Goal: Task Accomplishment & Management: Manage account settings

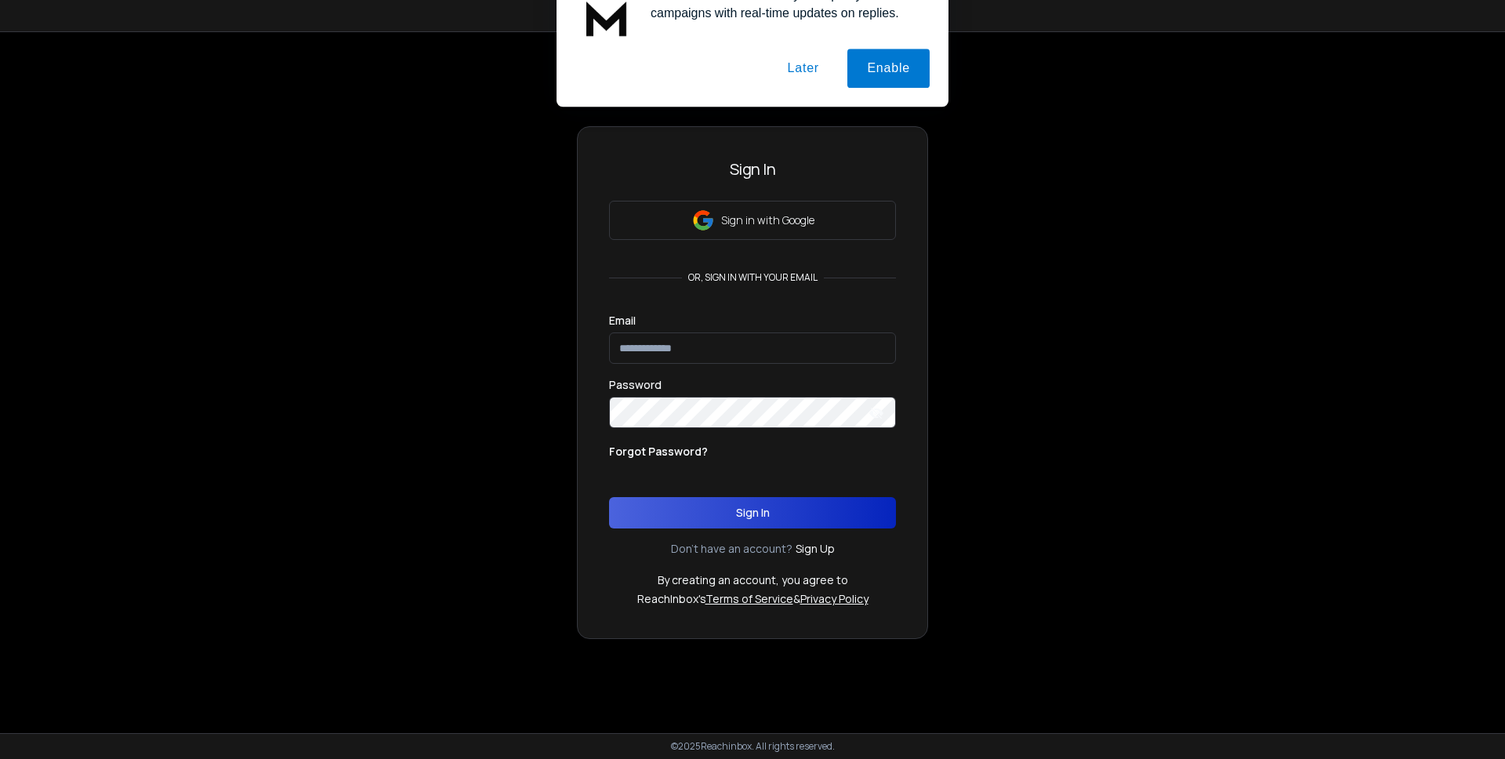
click at [800, 96] on button "Later" at bounding box center [802, 101] width 71 height 39
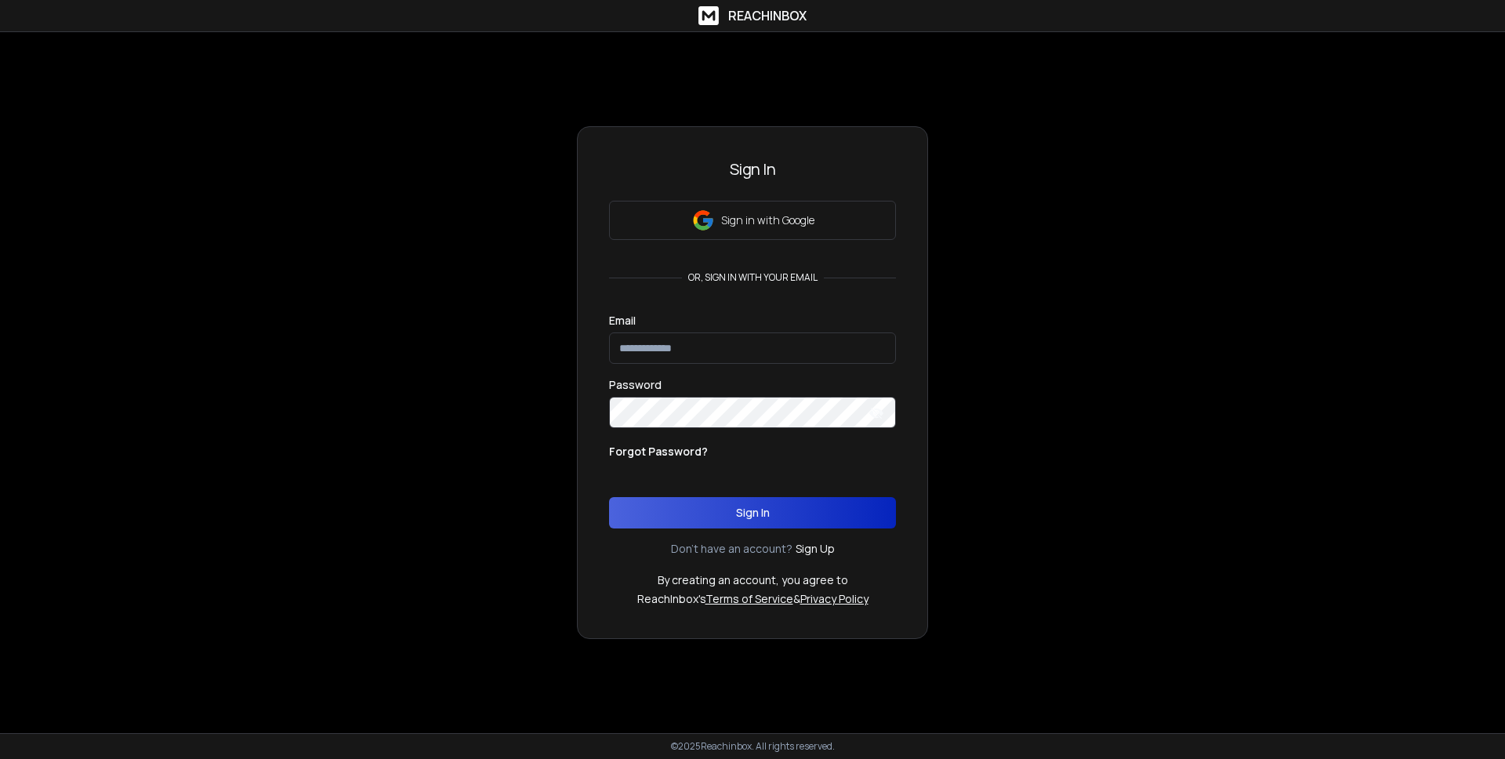
type input "**********"
click at [752, 506] on button "Sign In" at bounding box center [752, 512] width 287 height 31
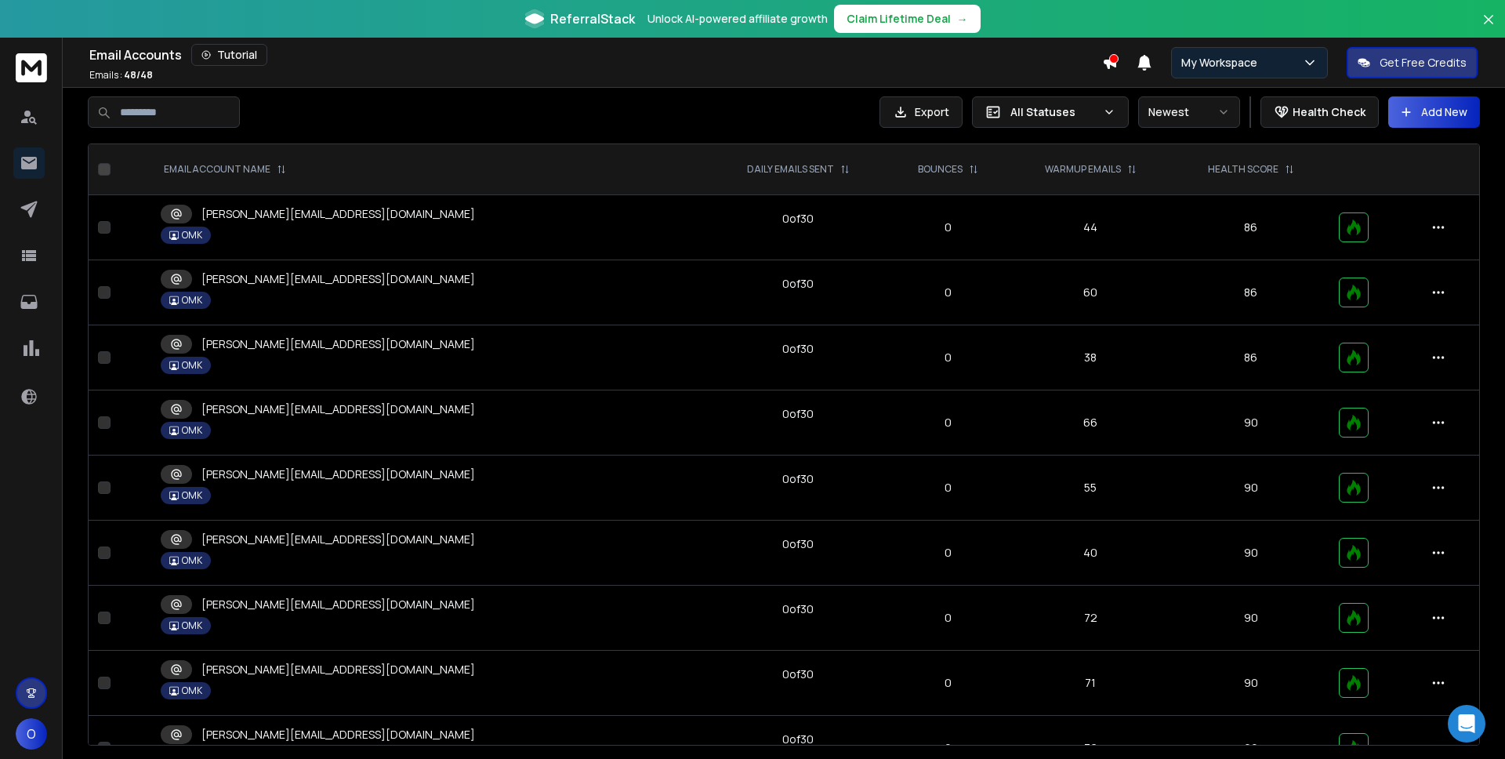
scroll to position [5, 0]
click at [1267, 71] on button "My Workspace" at bounding box center [1249, 62] width 157 height 31
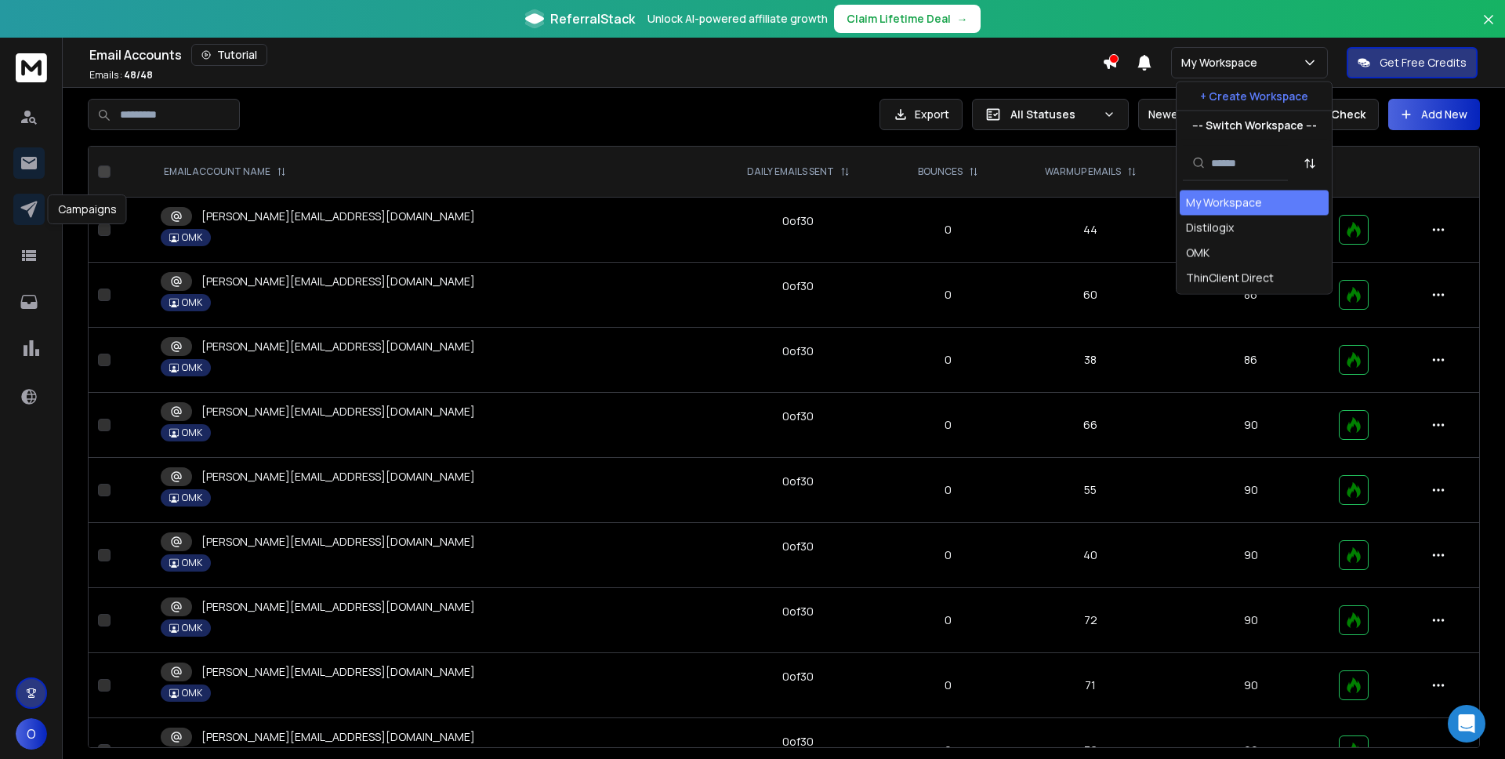
click at [38, 216] on icon at bounding box center [29, 209] width 19 height 19
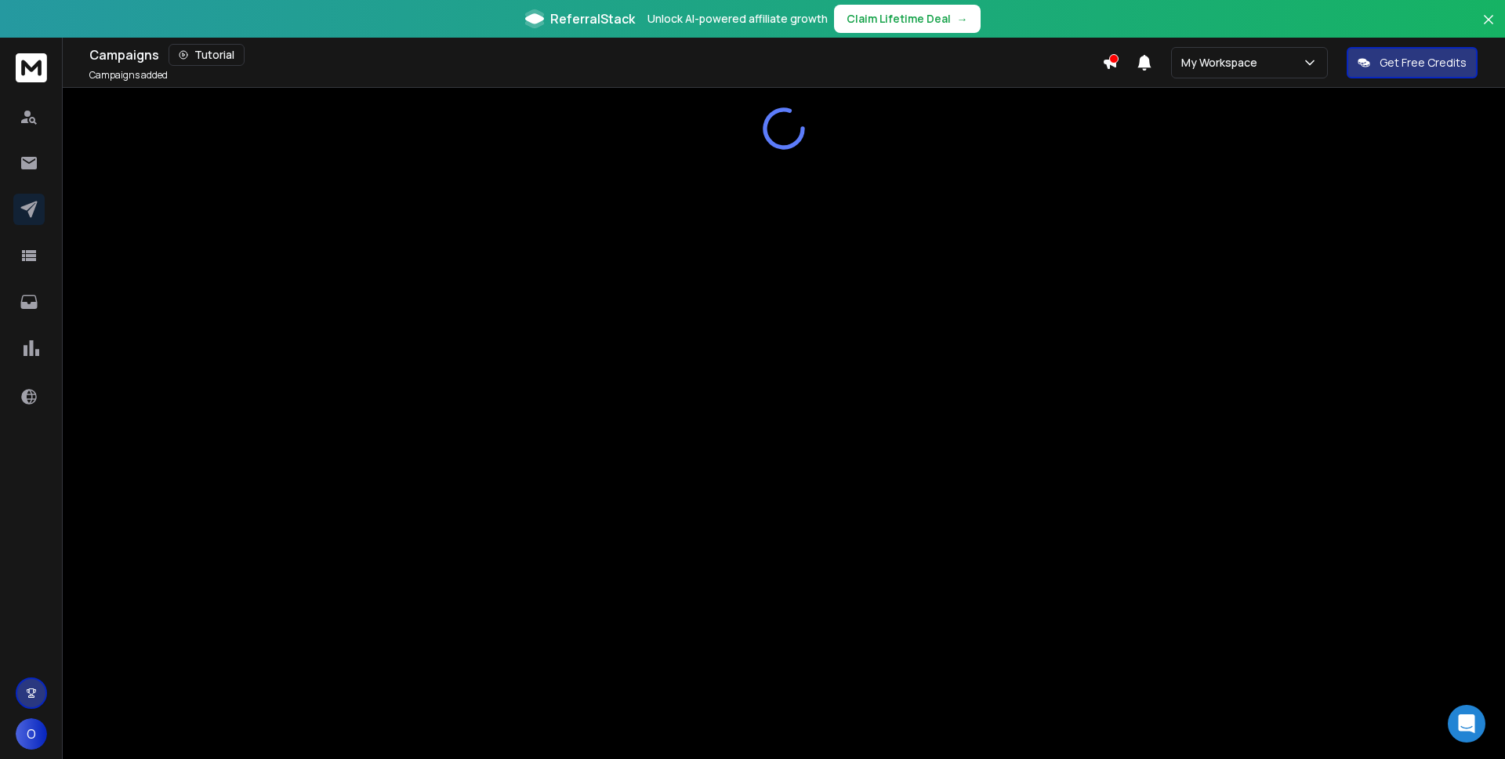
click at [1277, 78] on div "Campaigns Tutorial Campaigns added My Workspace Get Free Credits" at bounding box center [752, 63] width 1505 height 50
click at [1281, 67] on div "My Workspace" at bounding box center [1249, 63] width 136 height 16
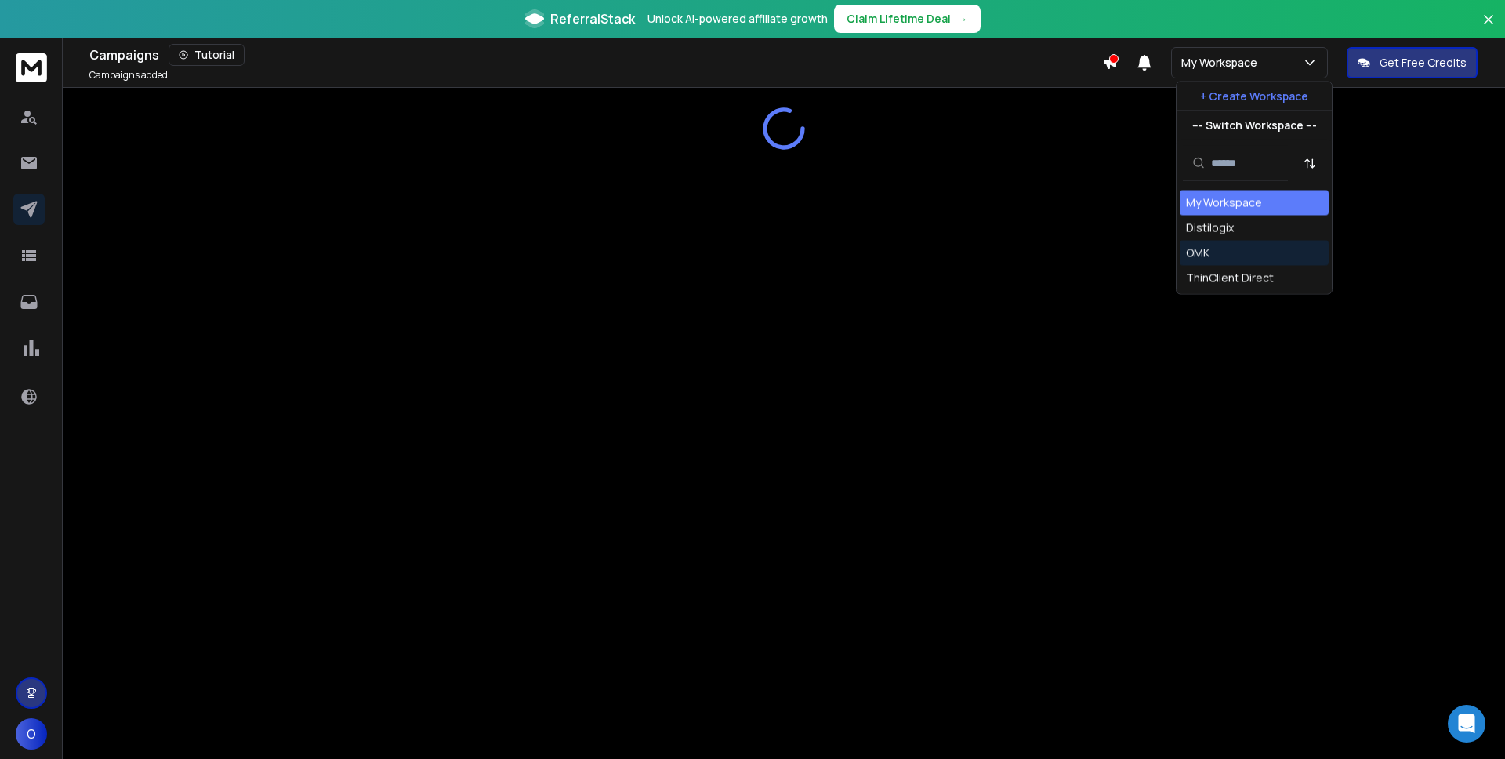
click at [1209, 247] on div "OMK" at bounding box center [1198, 253] width 24 height 16
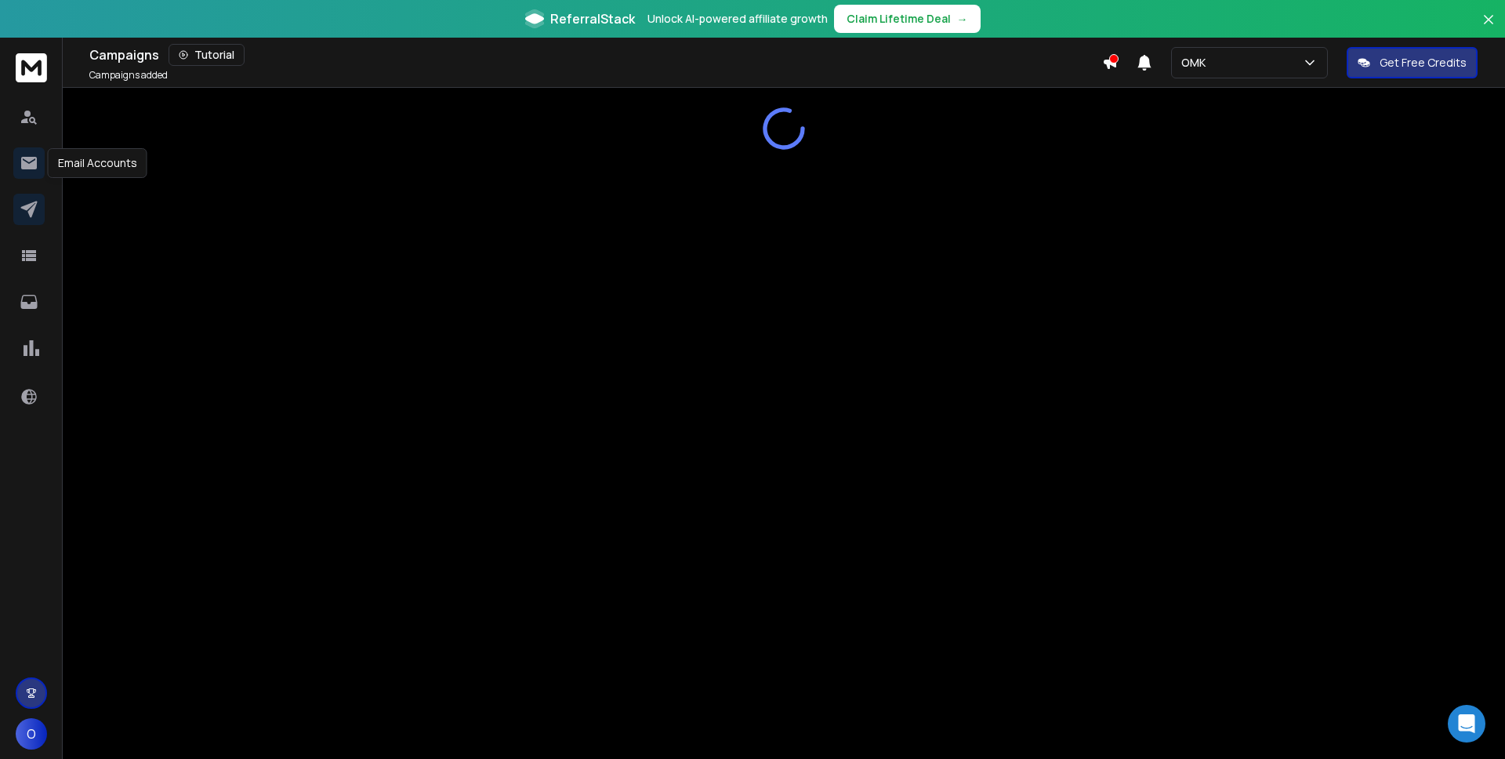
click at [30, 167] on icon at bounding box center [29, 163] width 16 height 13
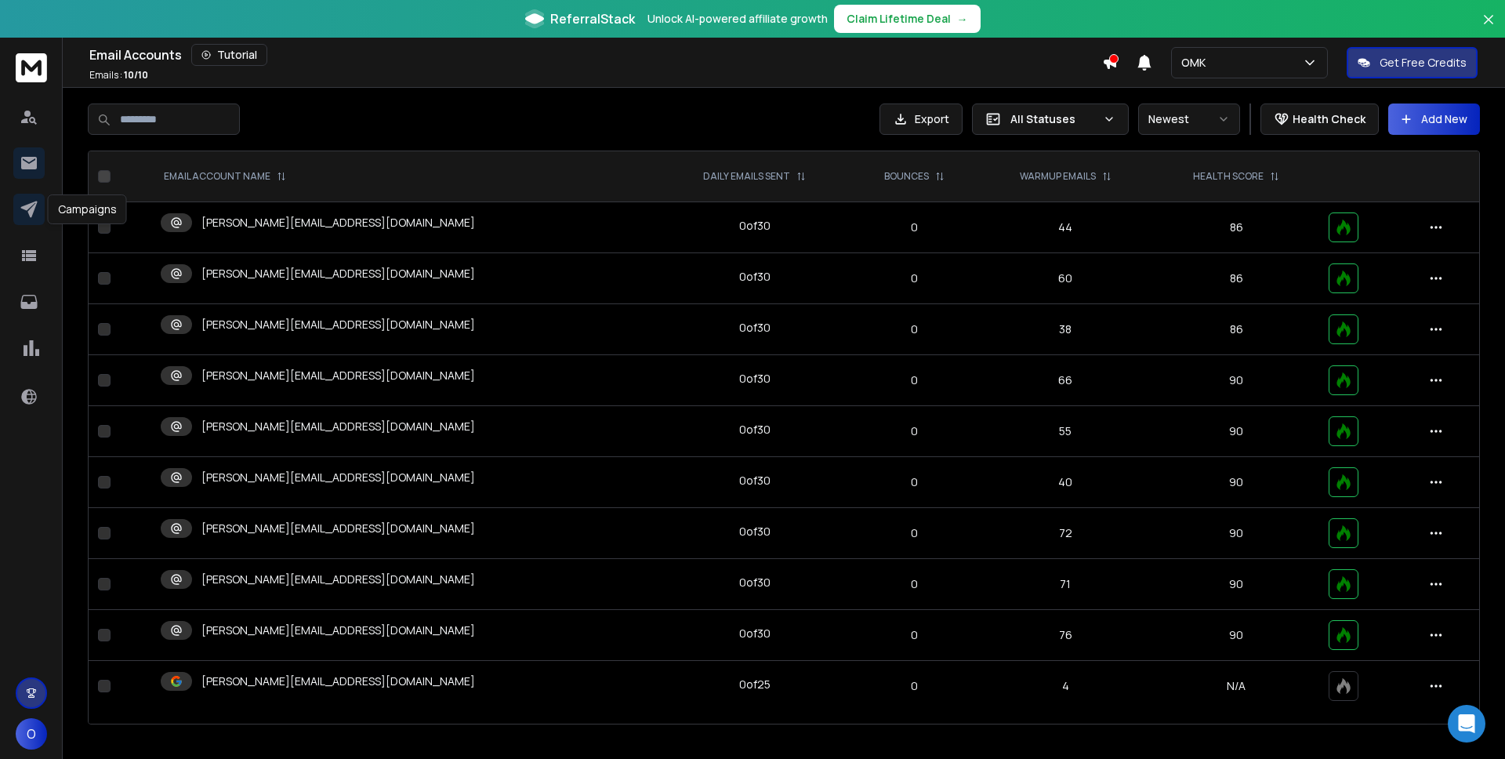
click at [33, 205] on icon at bounding box center [29, 209] width 19 height 19
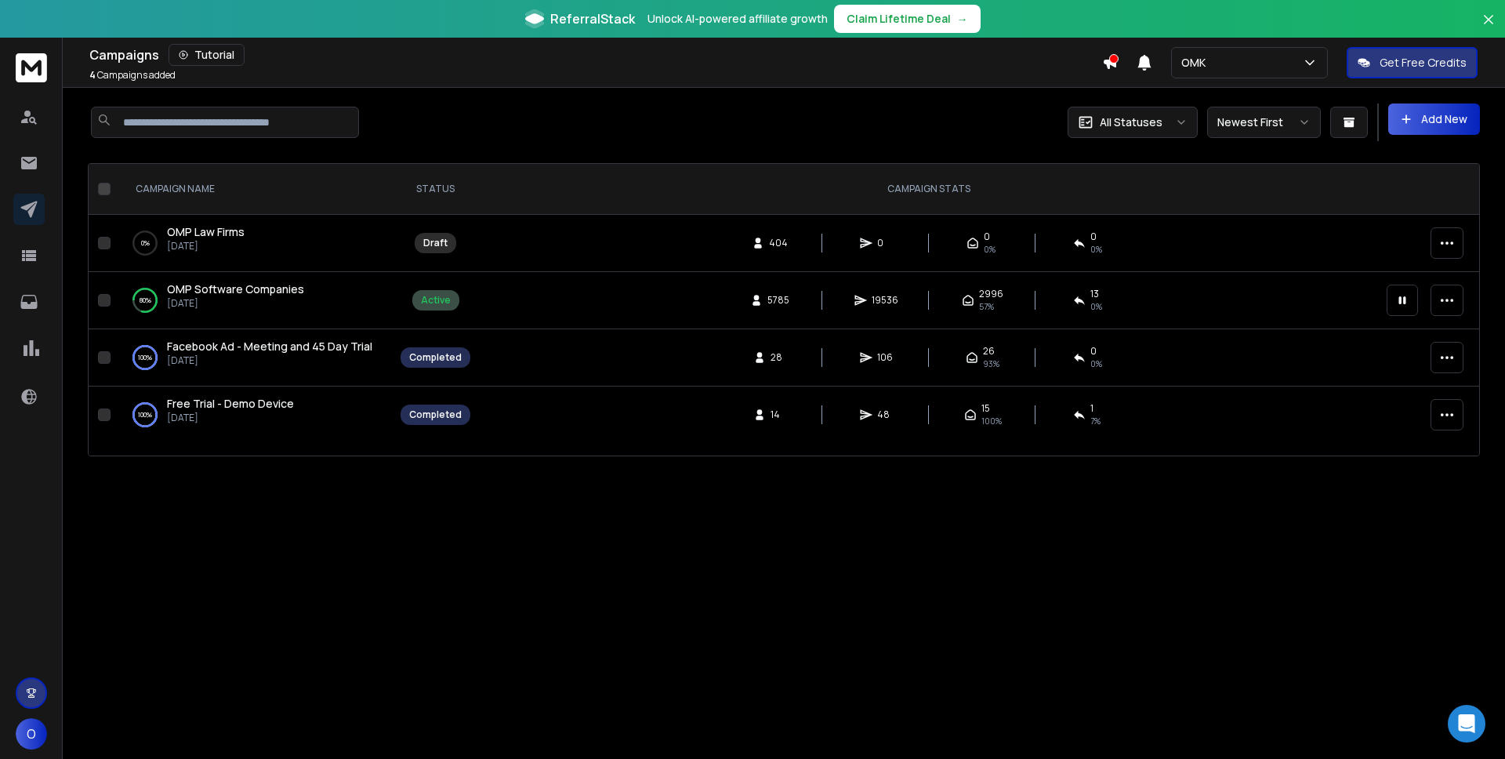
click at [251, 408] on span "Free Trial - Demo Device" at bounding box center [230, 403] width 127 height 15
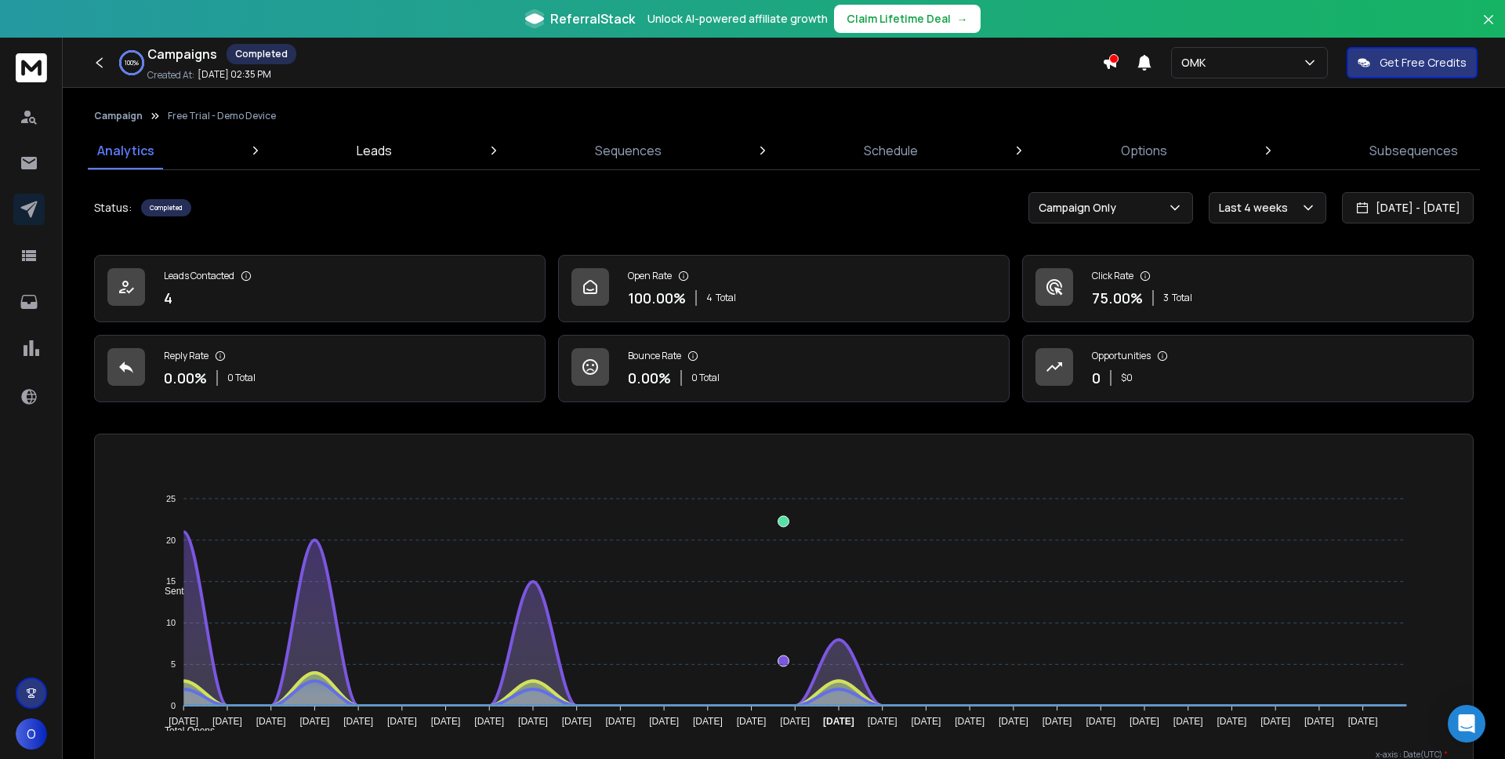
click at [385, 163] on link "Leads" at bounding box center [374, 151] width 54 height 38
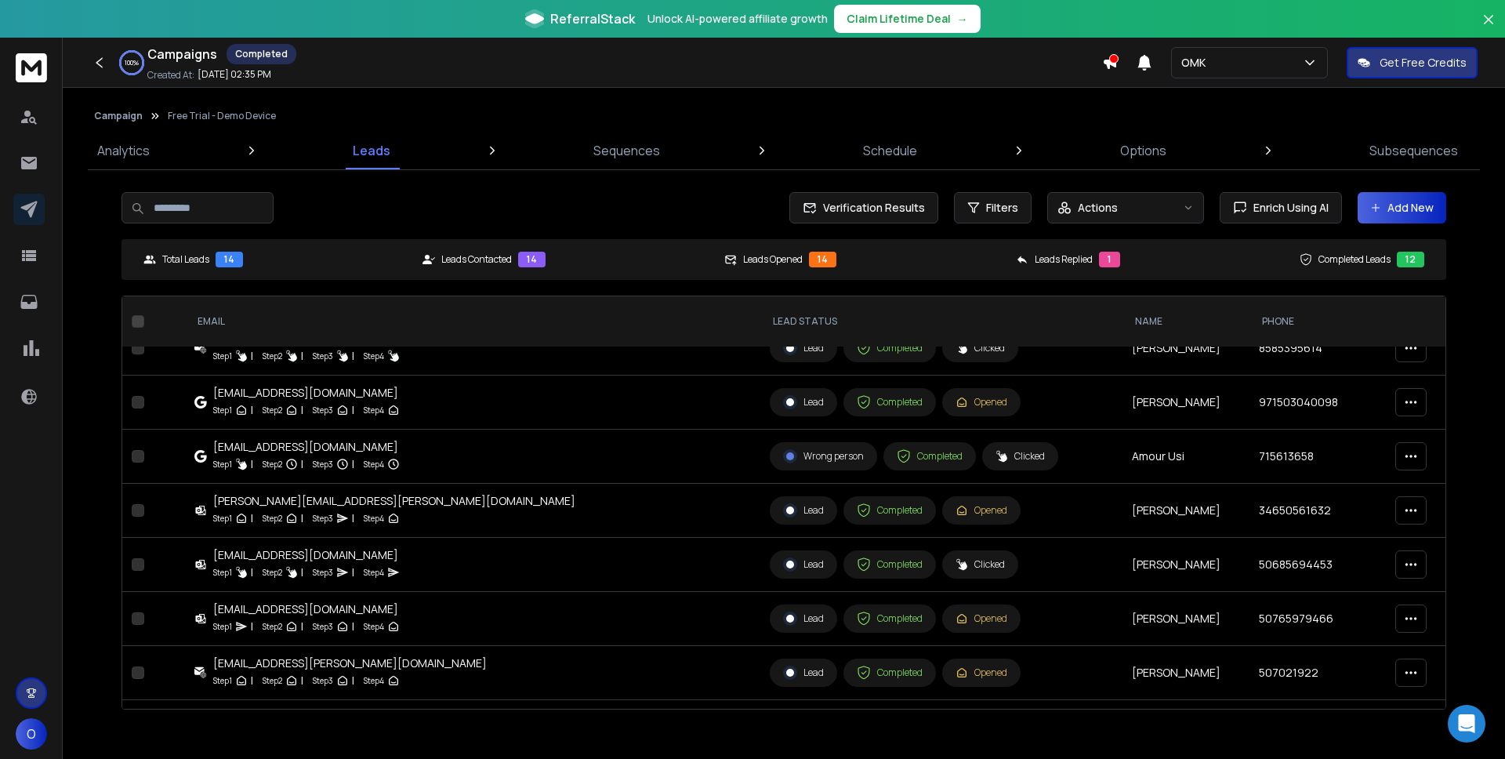
scroll to position [247, 0]
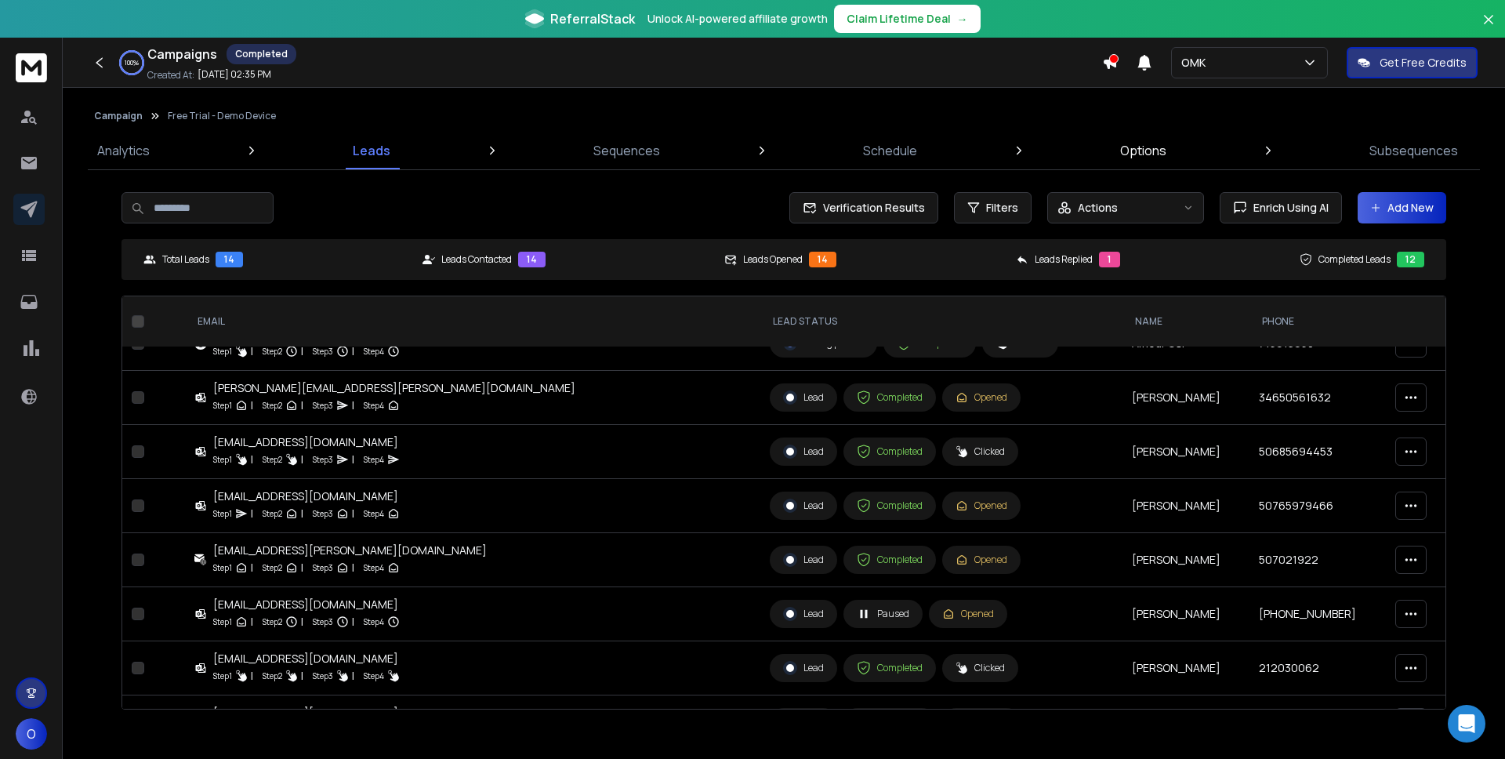
click at [1146, 158] on p "Options" at bounding box center [1143, 150] width 46 height 19
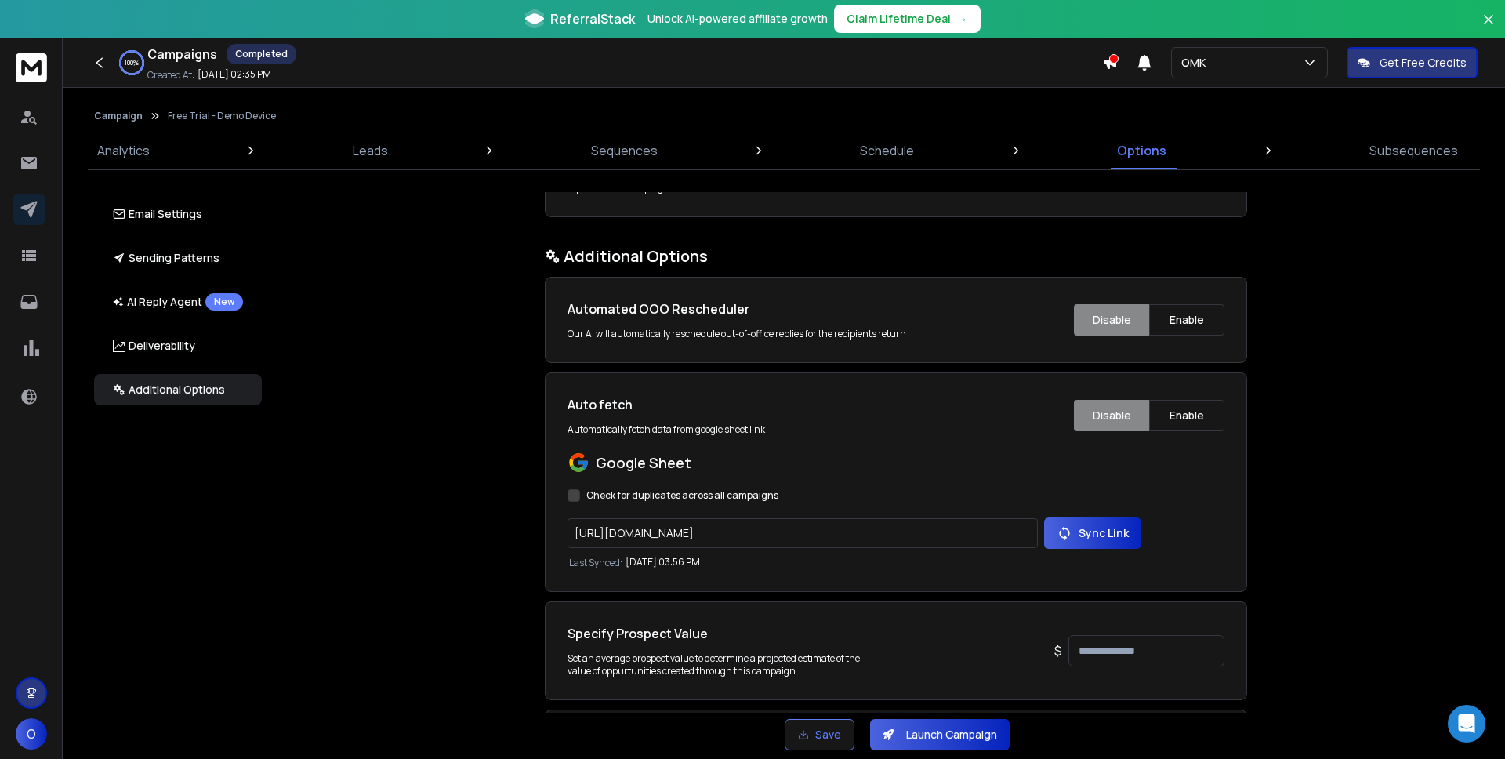
scroll to position [2512, 0]
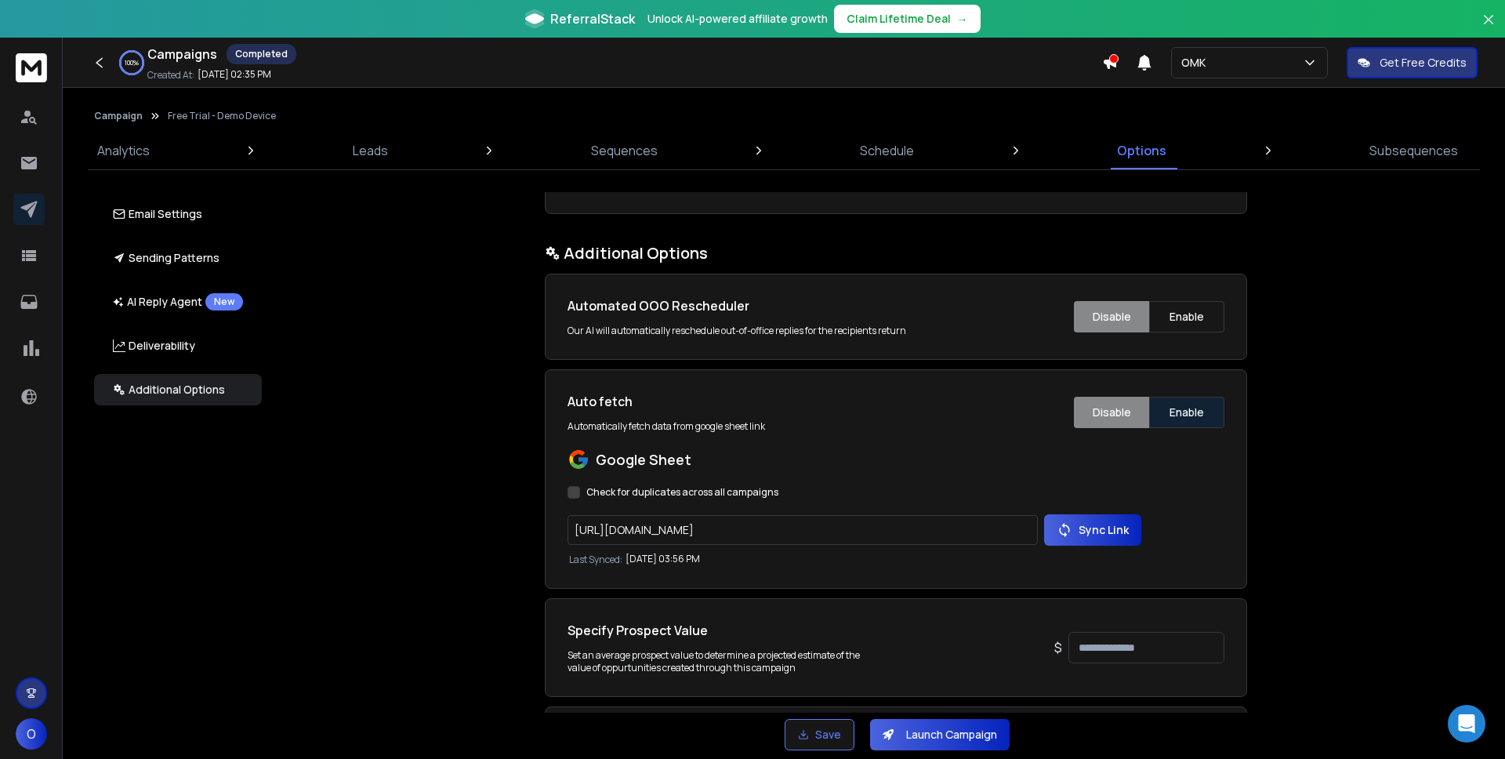
click at [1205, 417] on button "Enable" at bounding box center [1186, 412] width 75 height 31
click at [1076, 526] on button "Sync Link" at bounding box center [1092, 529] width 97 height 31
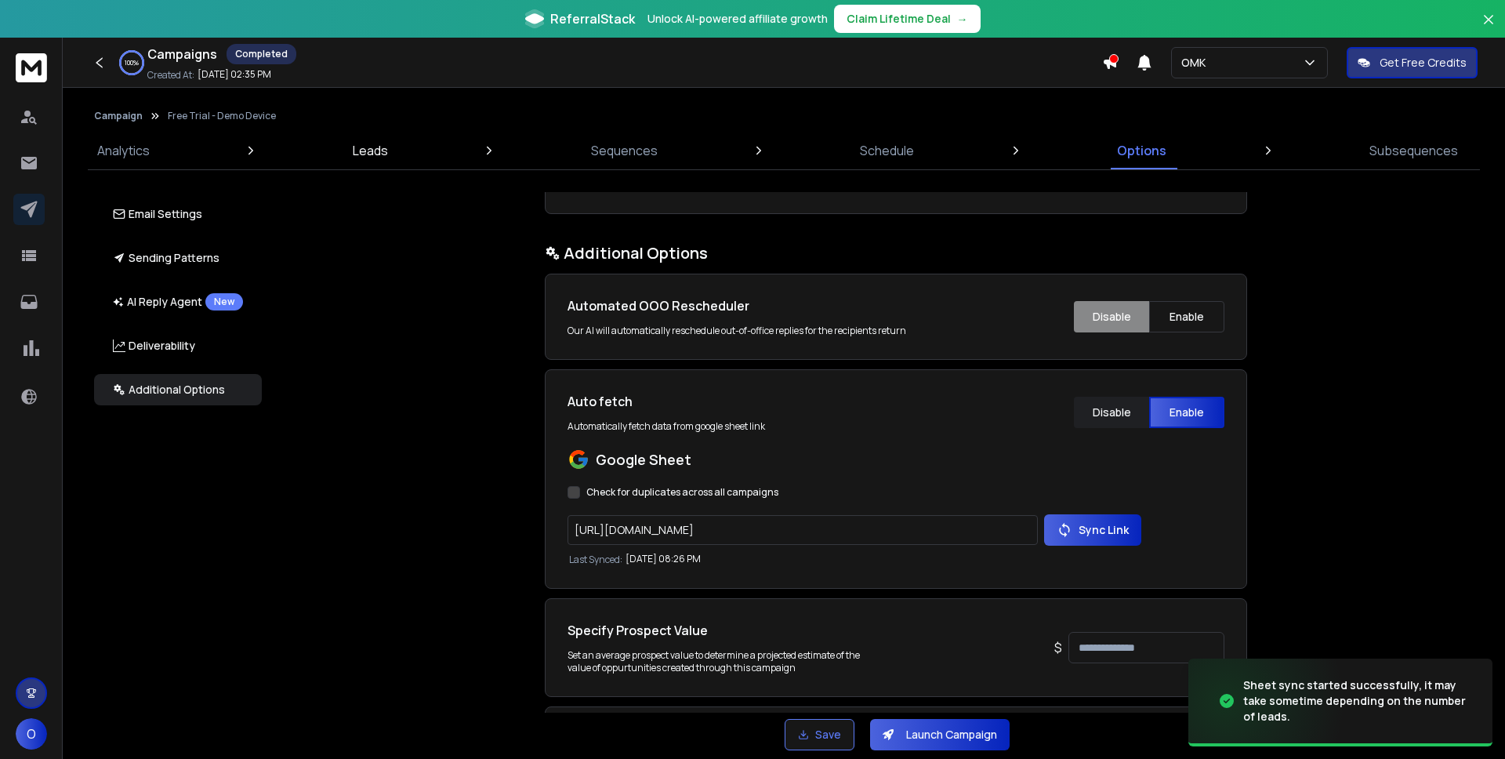
click at [371, 144] on p "Leads" at bounding box center [370, 150] width 35 height 19
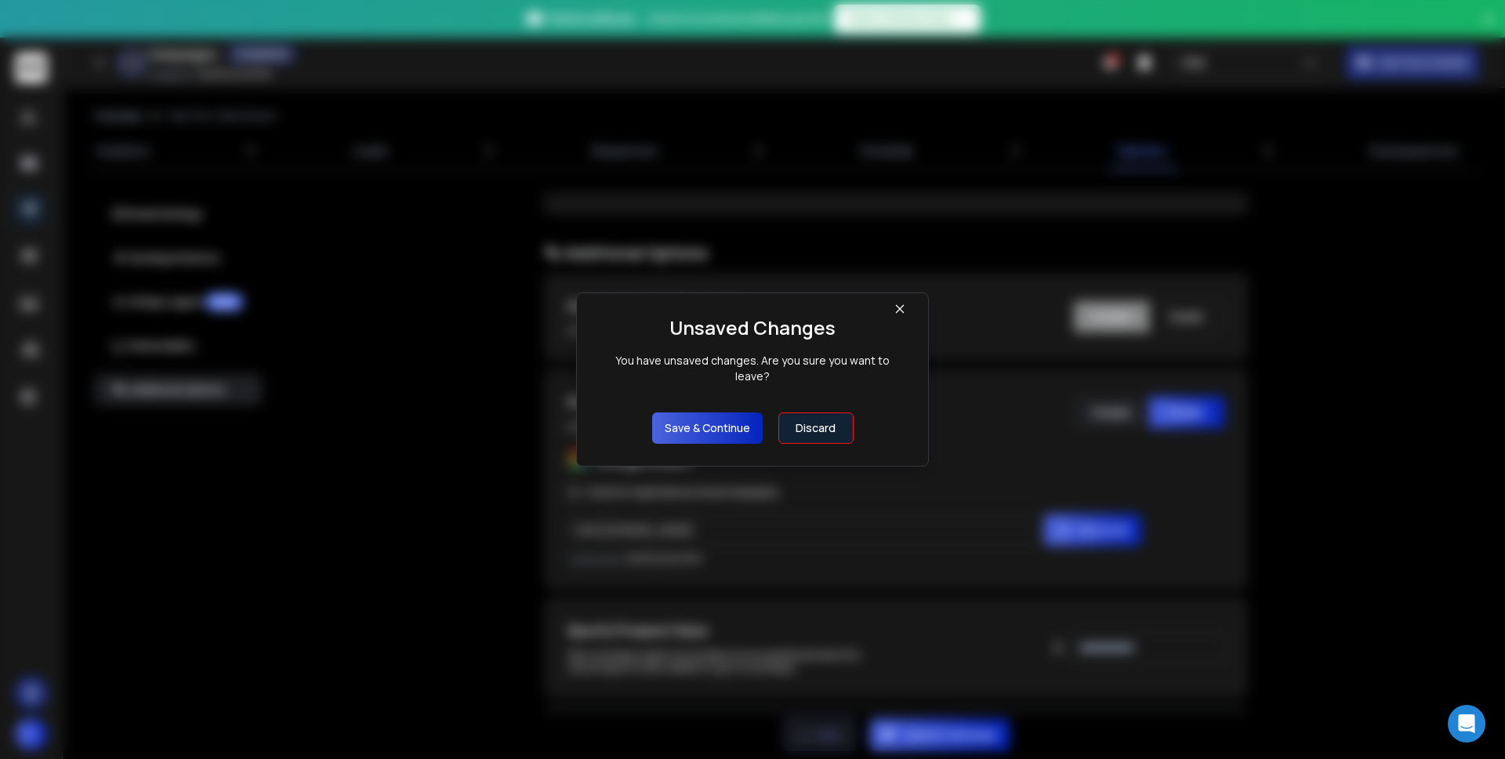
click at [719, 427] on button "Save & Continue" at bounding box center [707, 427] width 111 height 31
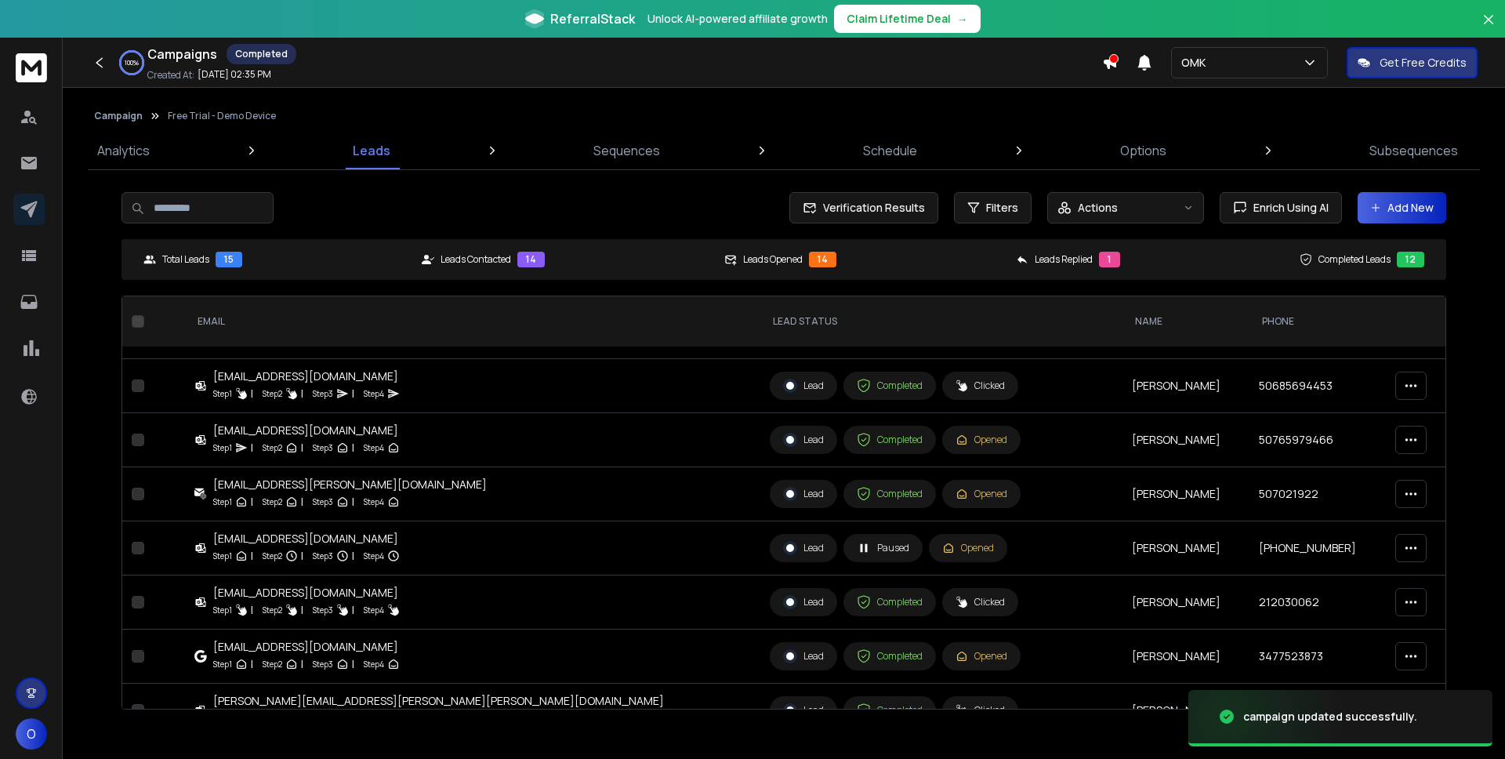
scroll to position [462, 0]
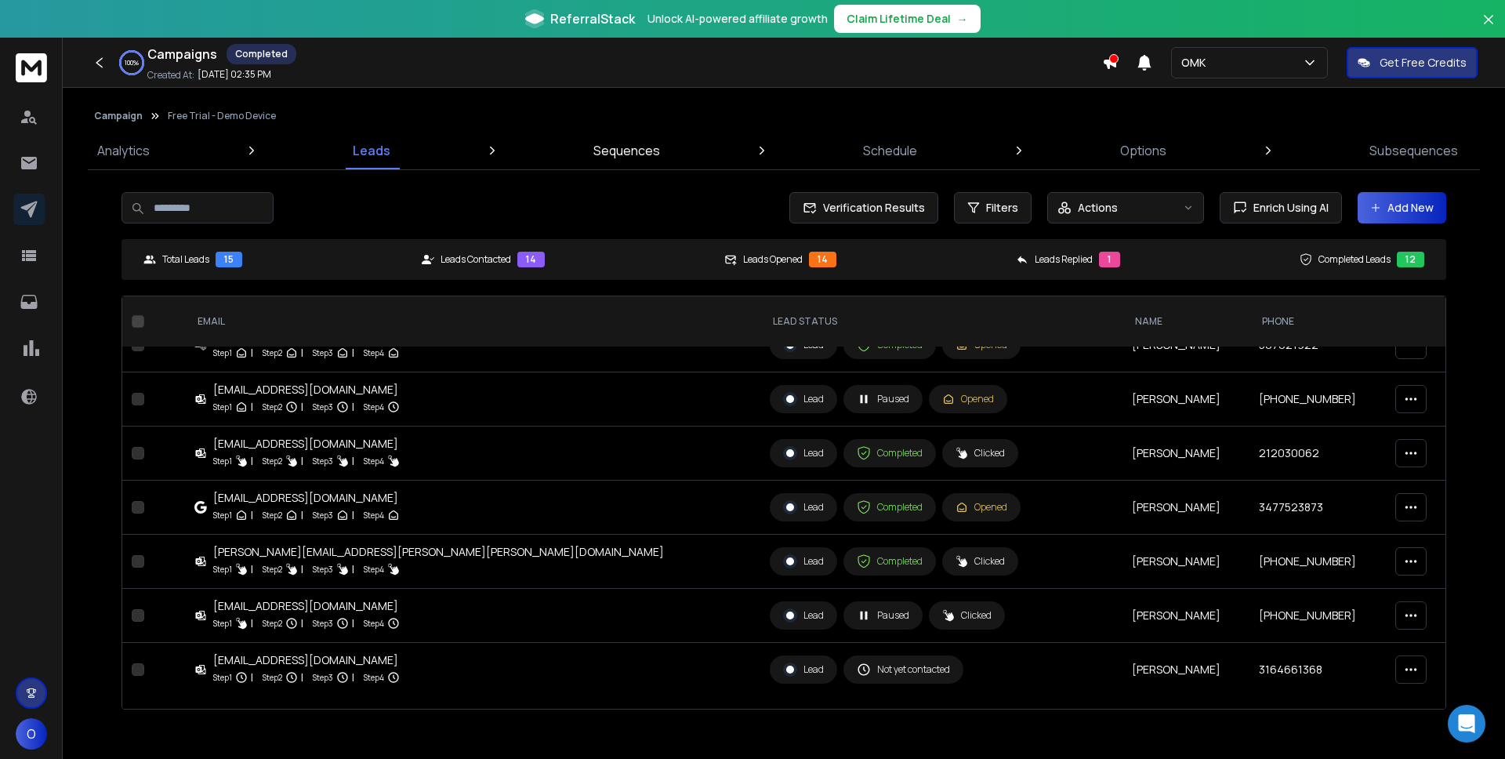
click at [651, 151] on p "Sequences" at bounding box center [626, 150] width 67 height 19
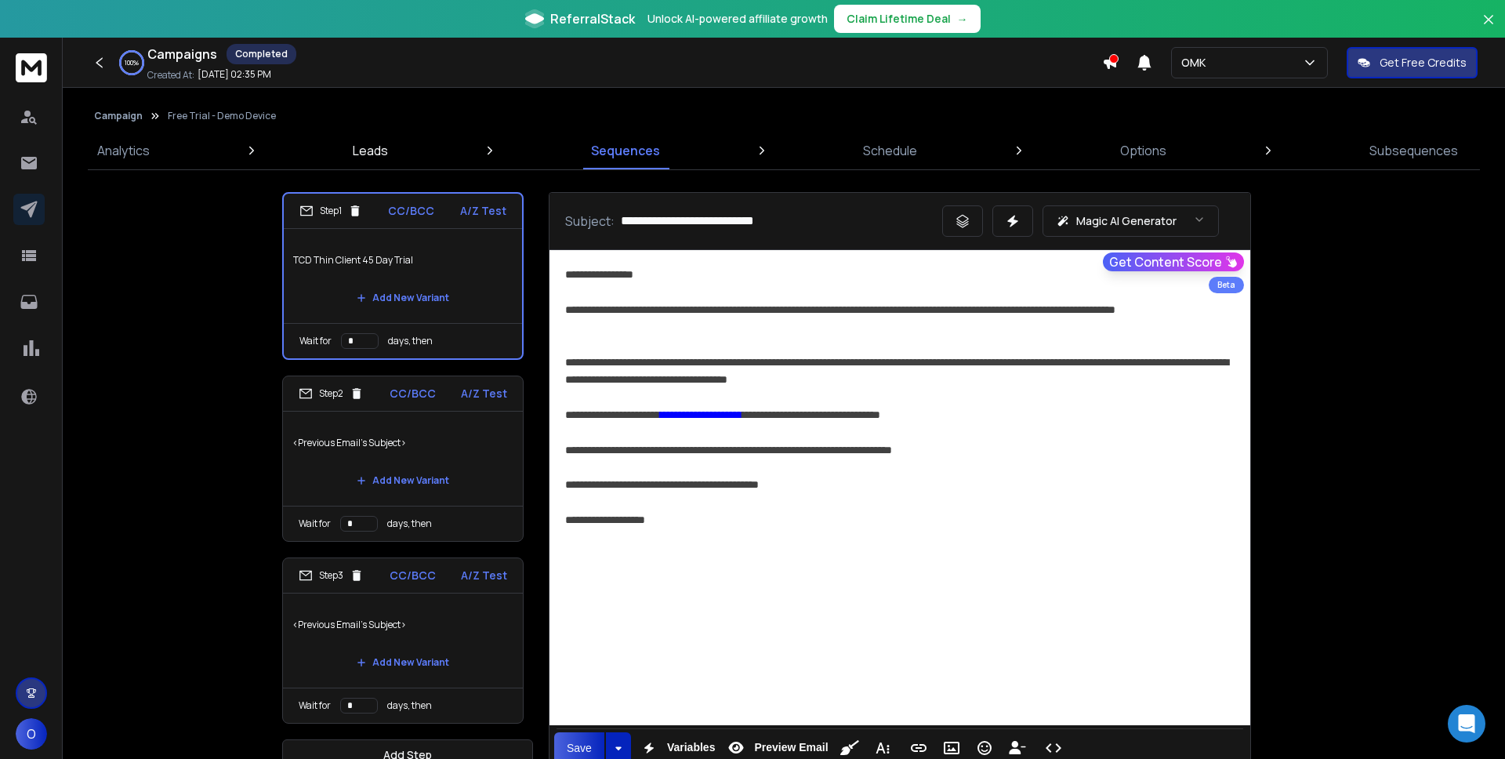
click at [396, 150] on link "Leads" at bounding box center [370, 151] width 54 height 38
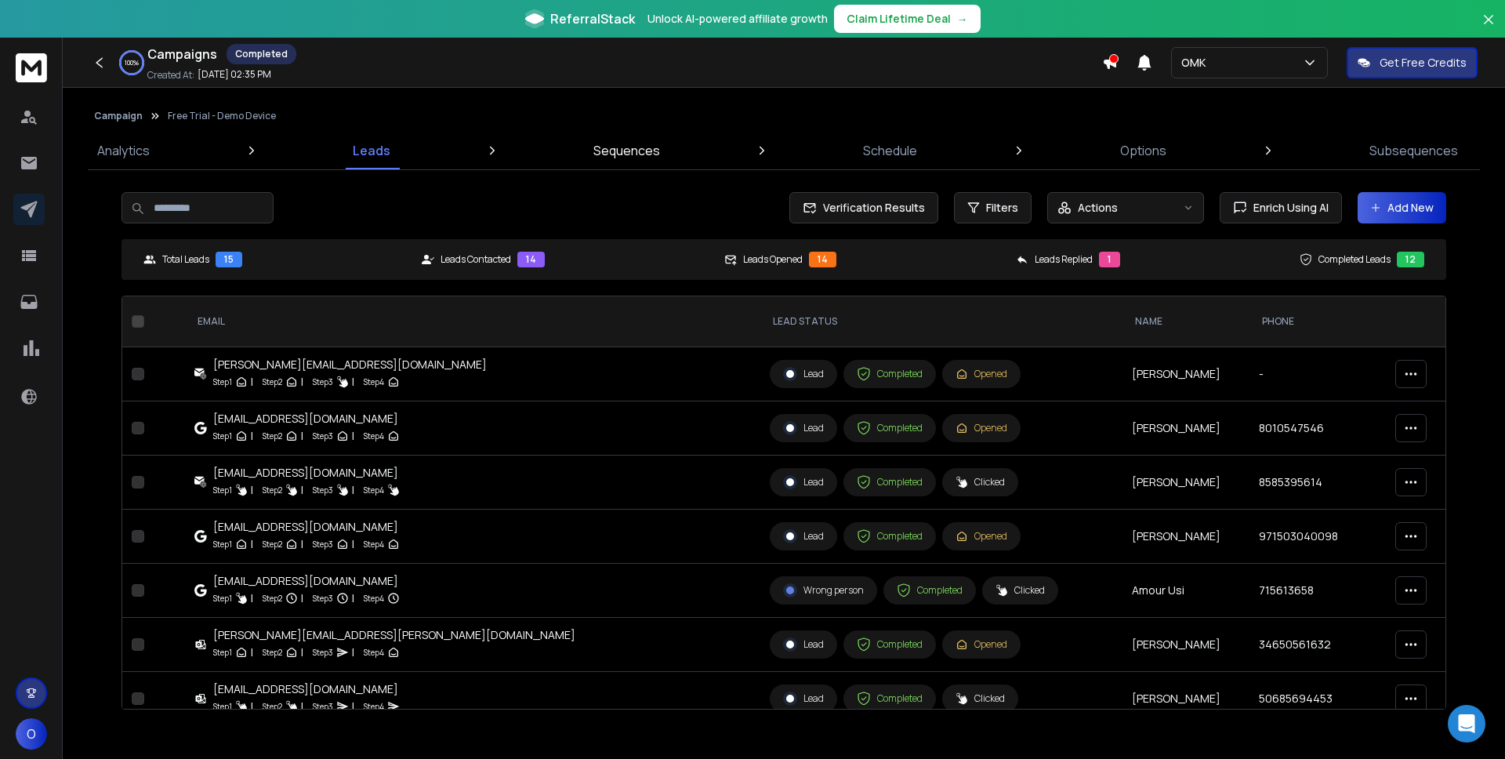
click at [586, 155] on link "Sequences" at bounding box center [626, 151] width 85 height 38
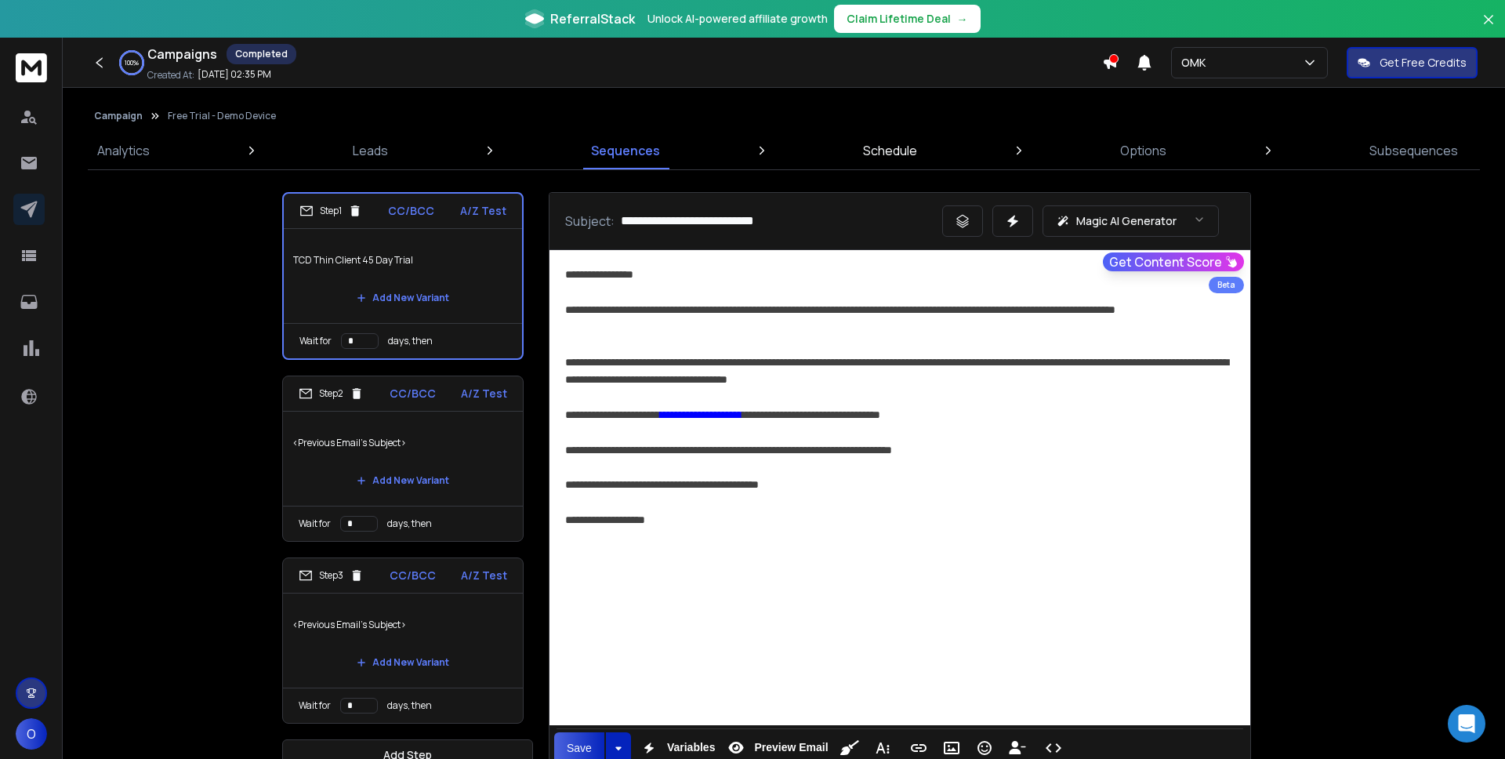
click at [920, 145] on link "Schedule" at bounding box center [890, 151] width 73 height 38
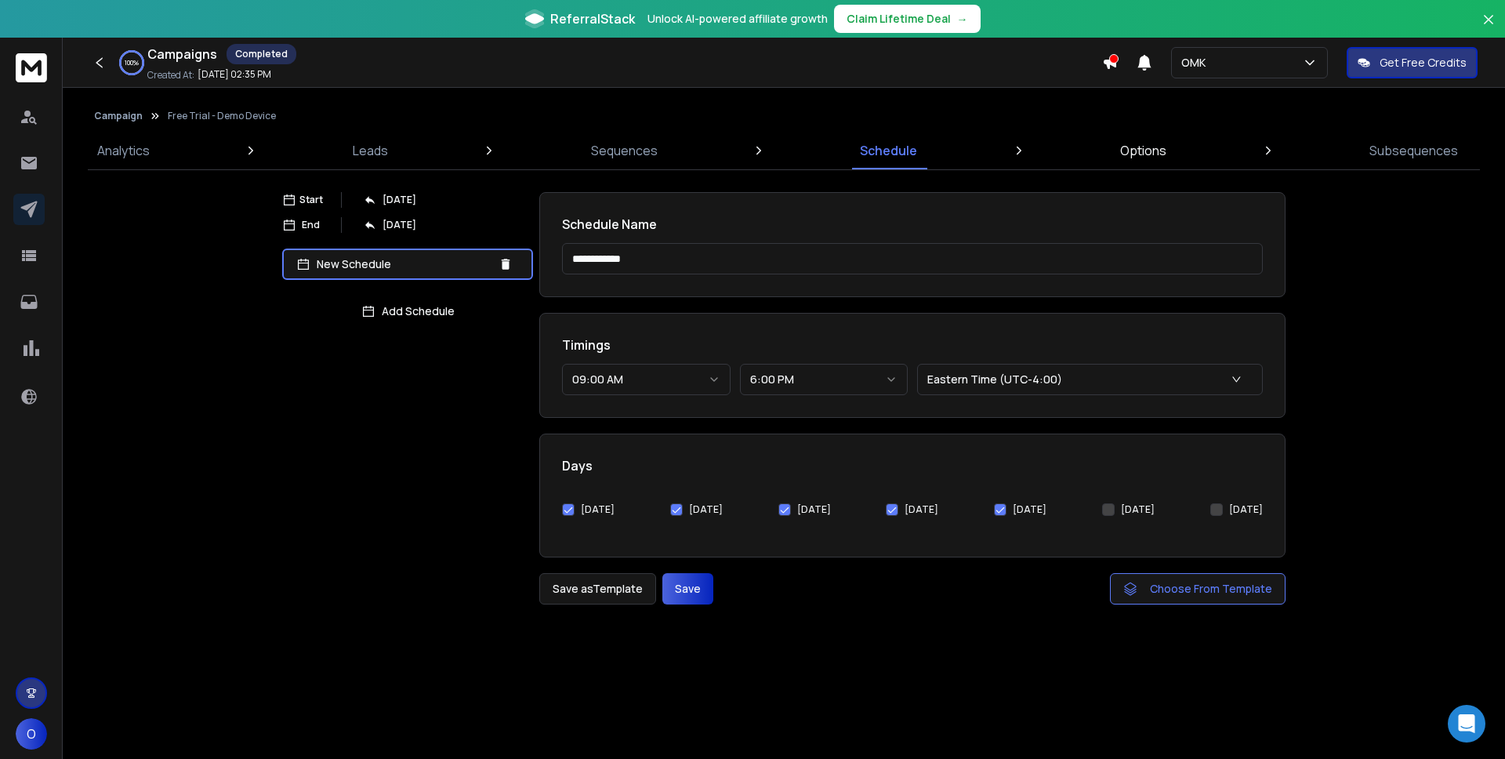
click at [1134, 150] on p "Options" at bounding box center [1143, 150] width 46 height 19
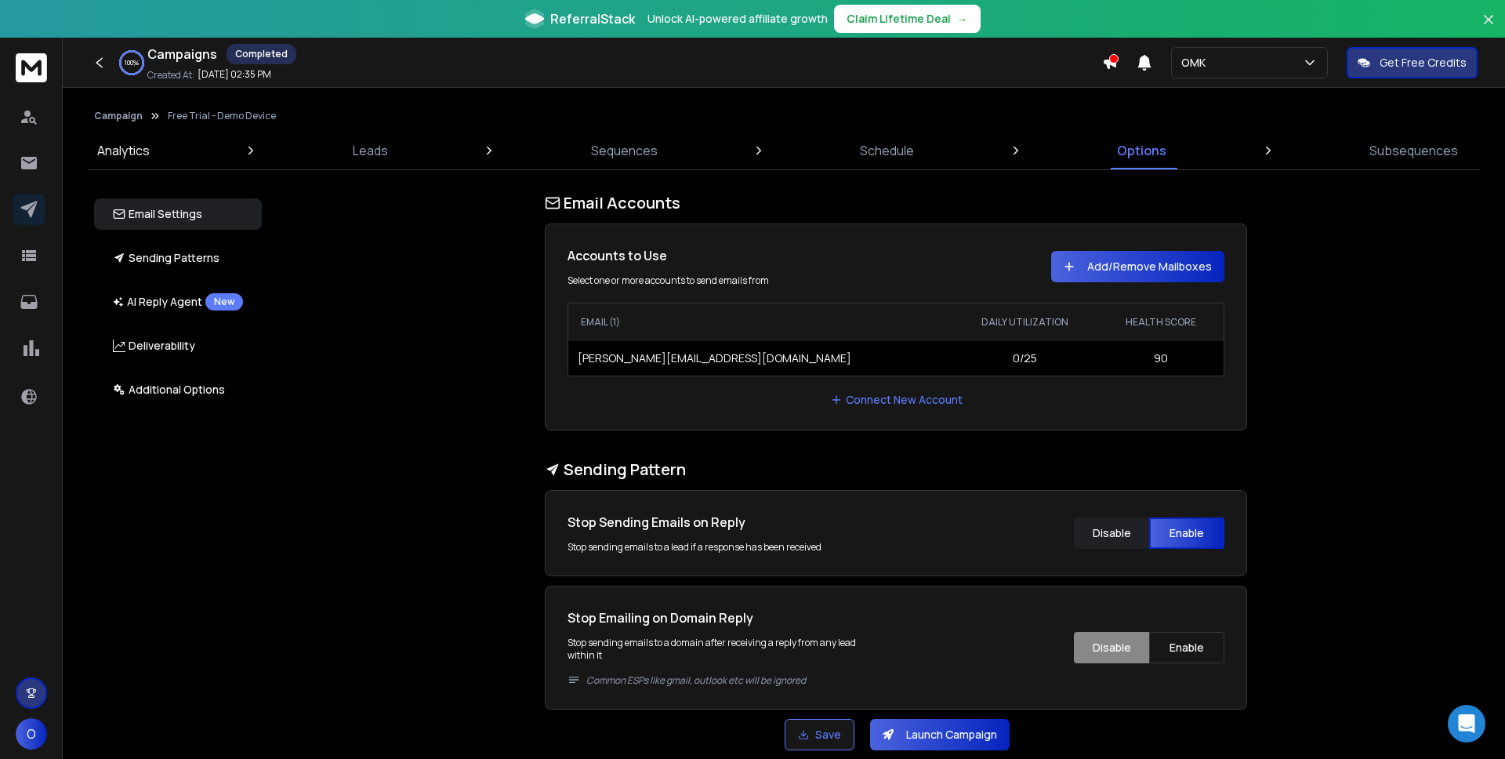
click at [129, 157] on p "Analytics" at bounding box center [123, 150] width 53 height 19
